Goal: Check status: Check status

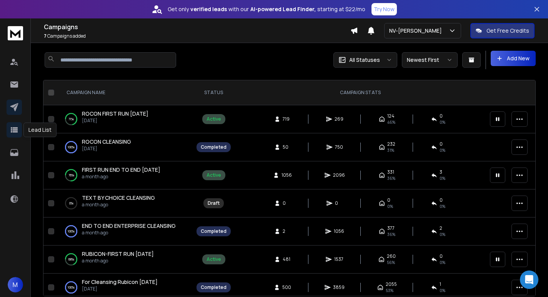
click at [13, 132] on icon at bounding box center [14, 129] width 7 height 5
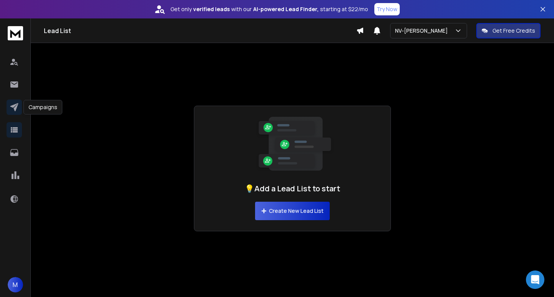
click at [13, 106] on icon at bounding box center [14, 107] width 8 height 8
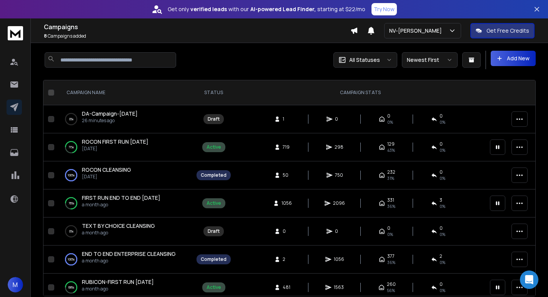
click at [146, 123] on div "0 % DA-Campaign-[DATE] minutes ago" at bounding box center [124, 119] width 119 height 18
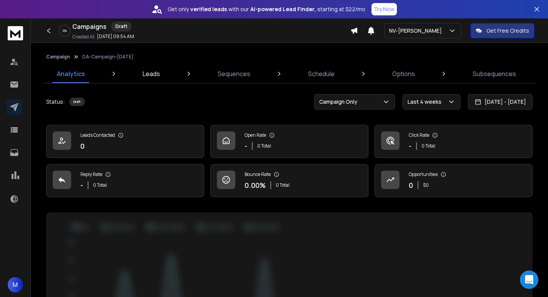
click at [157, 77] on p "Leads" at bounding box center [151, 73] width 17 height 9
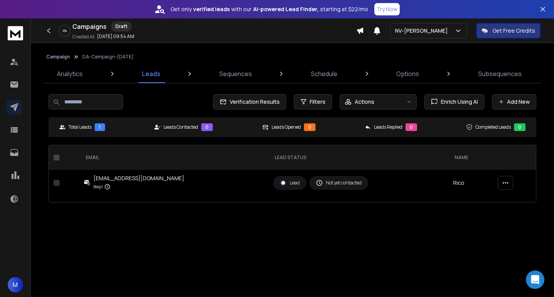
click at [54, 31] on div "0 % Campaigns Draft Created At: [DATE] 09:54 AM" at bounding box center [89, 31] width 90 height 18
click at [52, 31] on button at bounding box center [49, 30] width 10 height 15
